Goal: Task Accomplishment & Management: Use online tool/utility

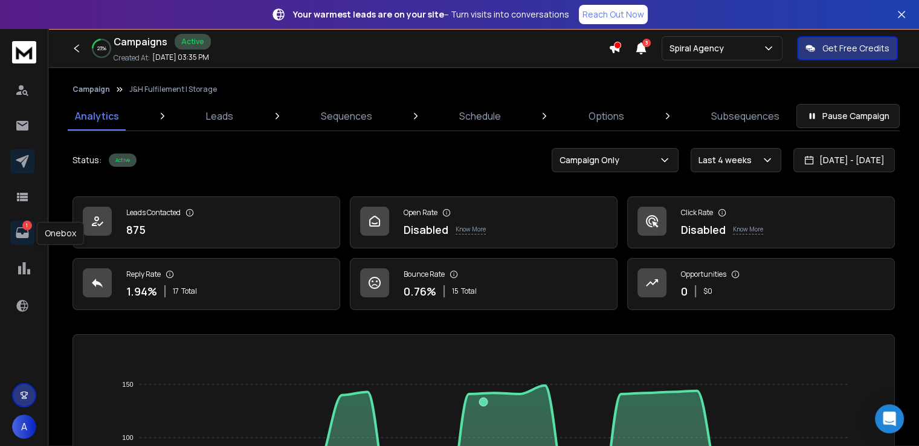
click at [21, 227] on icon at bounding box center [22, 232] width 15 height 15
